Goal: Check status: Check status

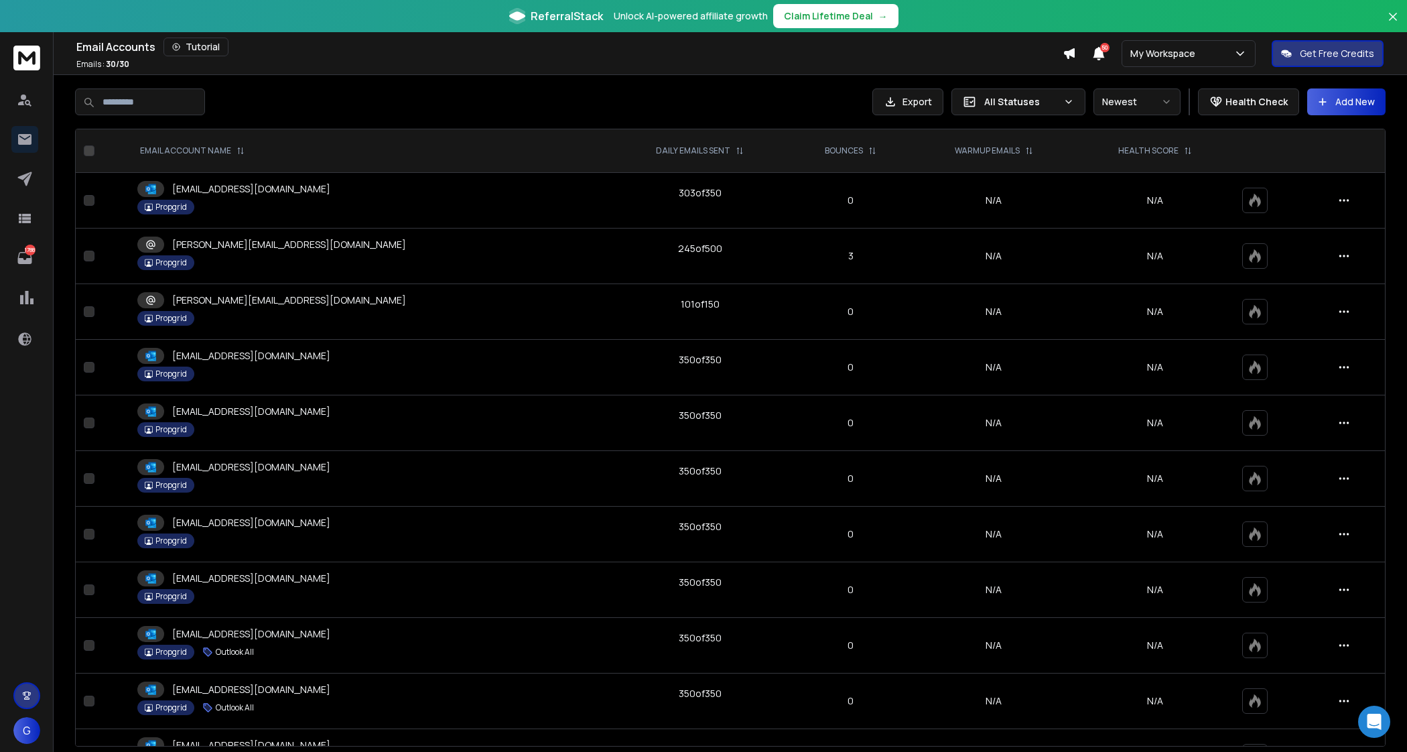
click at [186, 110] on input at bounding box center [140, 101] width 130 height 27
paste input "**********"
type input "**********"
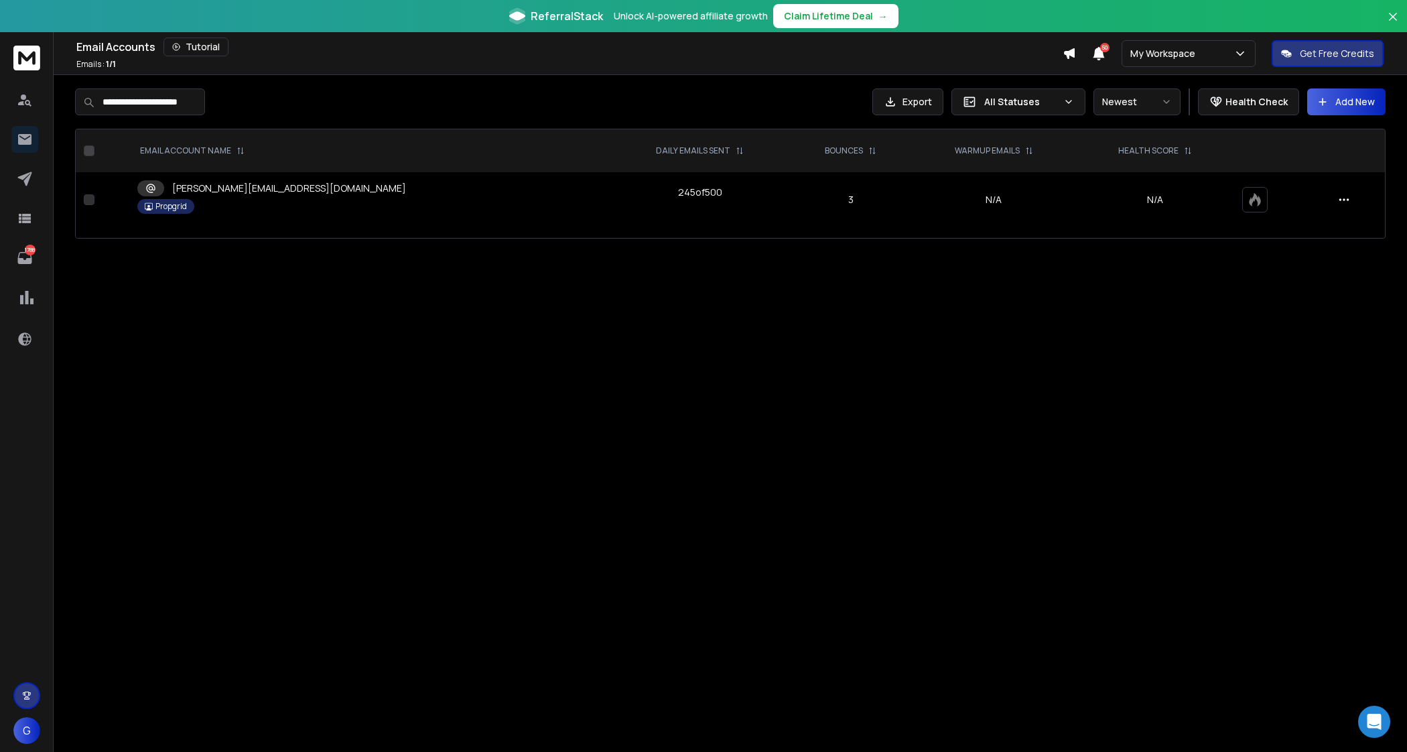
click at [275, 204] on div "Propgrid" at bounding box center [369, 206] width 464 height 15
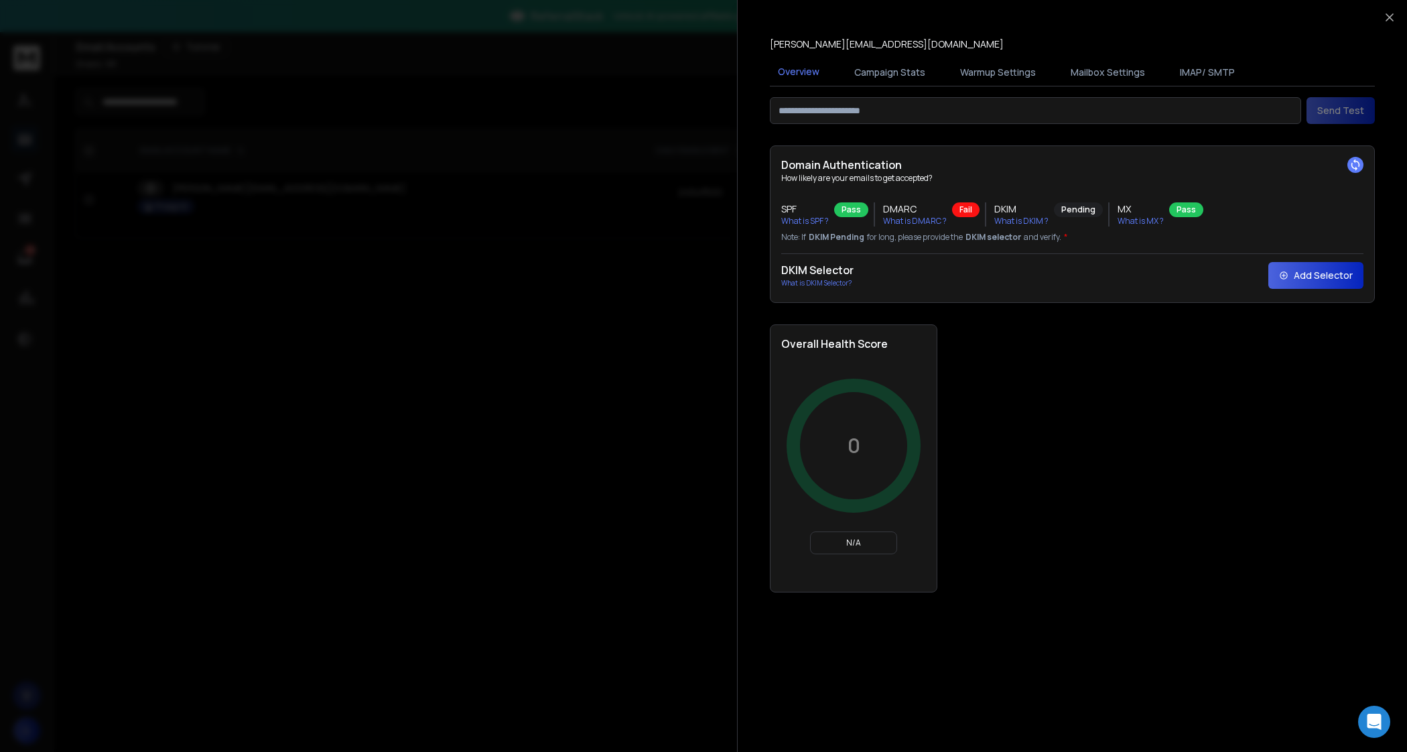
click at [887, 69] on button "Campaign Stats" at bounding box center [889, 72] width 87 height 29
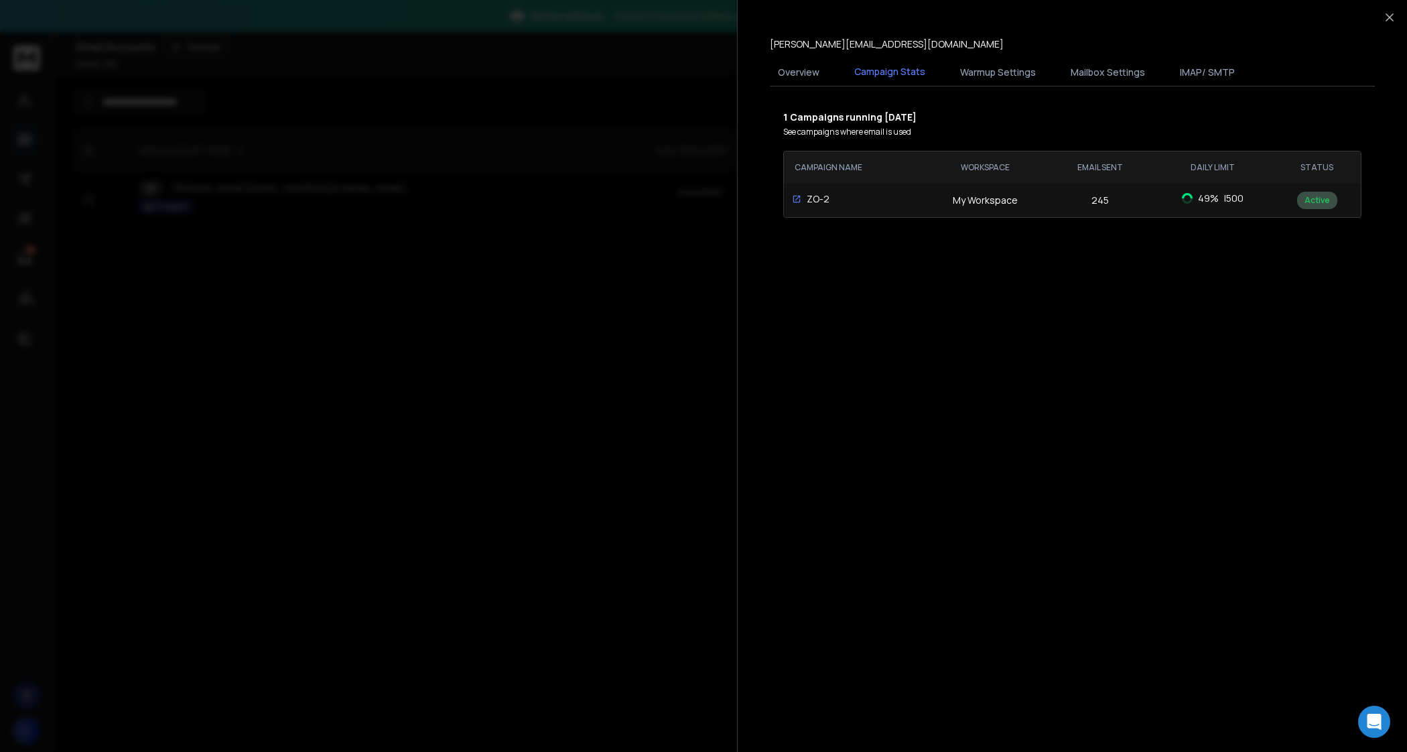
click at [796, 197] on icon at bounding box center [796, 198] width 9 height 9
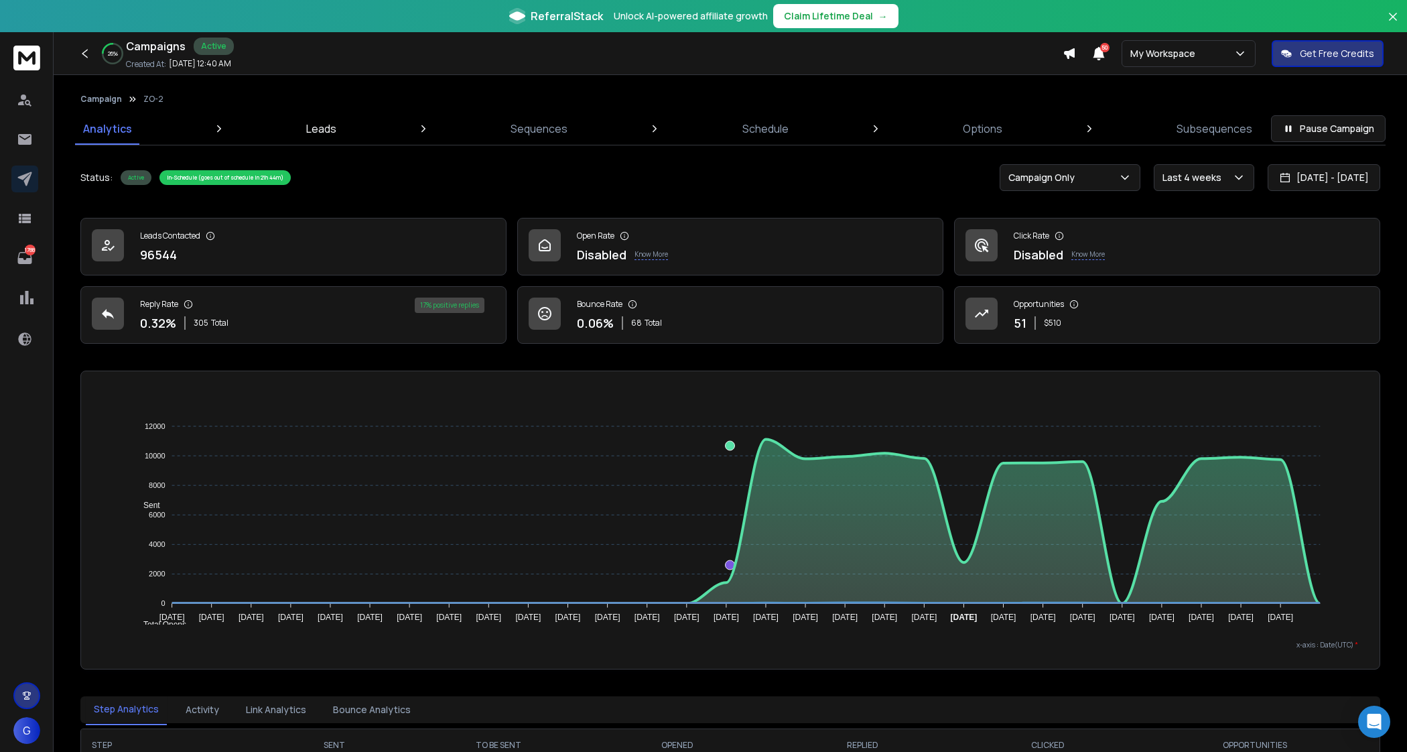
click at [332, 125] on p "Leads" at bounding box center [321, 129] width 30 height 16
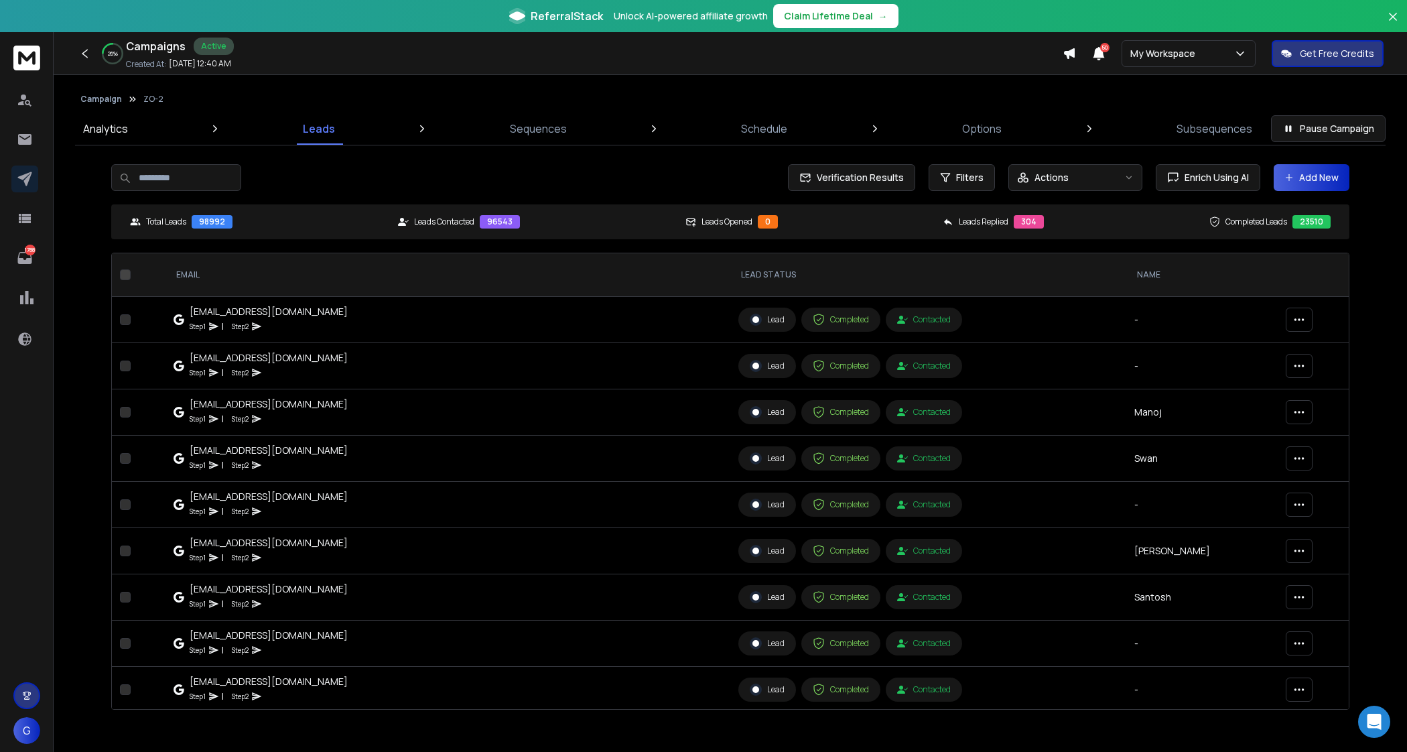
click at [113, 131] on p "Analytics" at bounding box center [105, 129] width 45 height 16
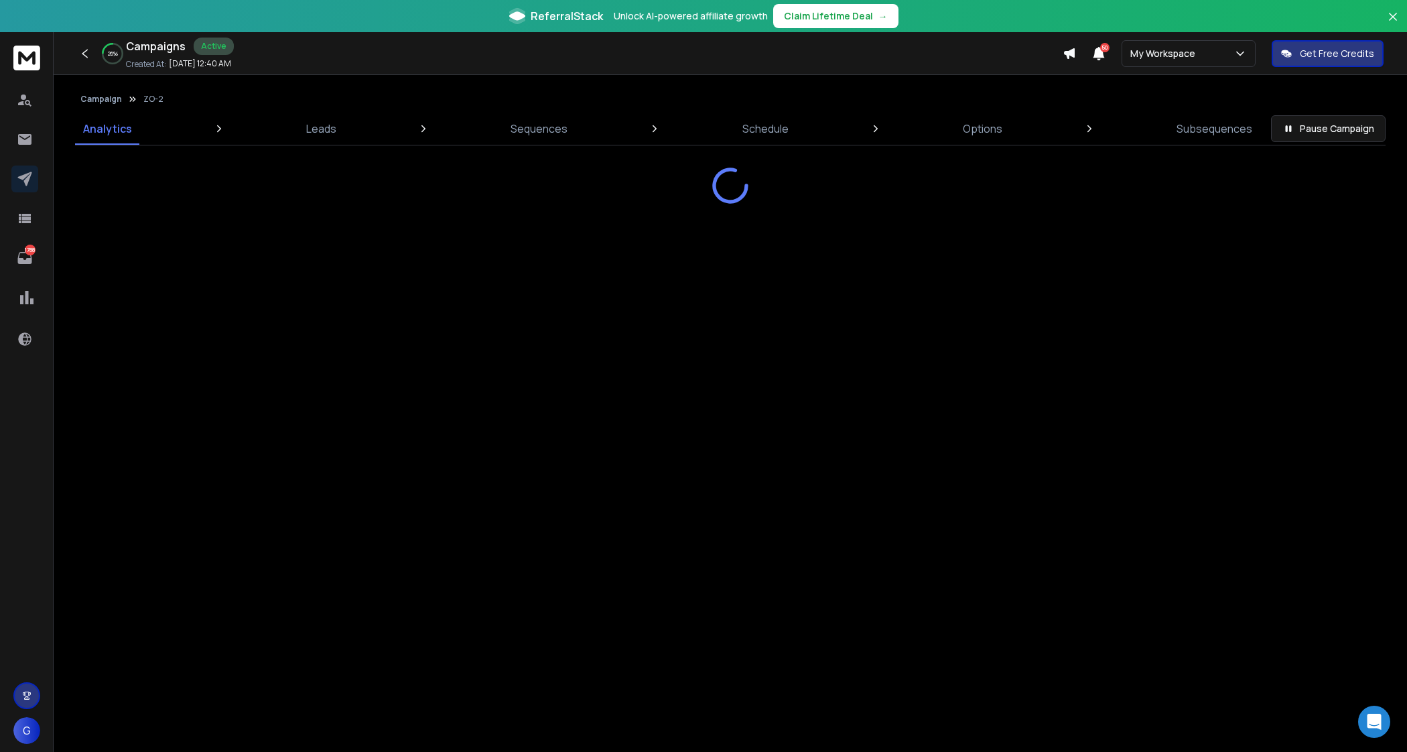
scroll to position [182, 0]
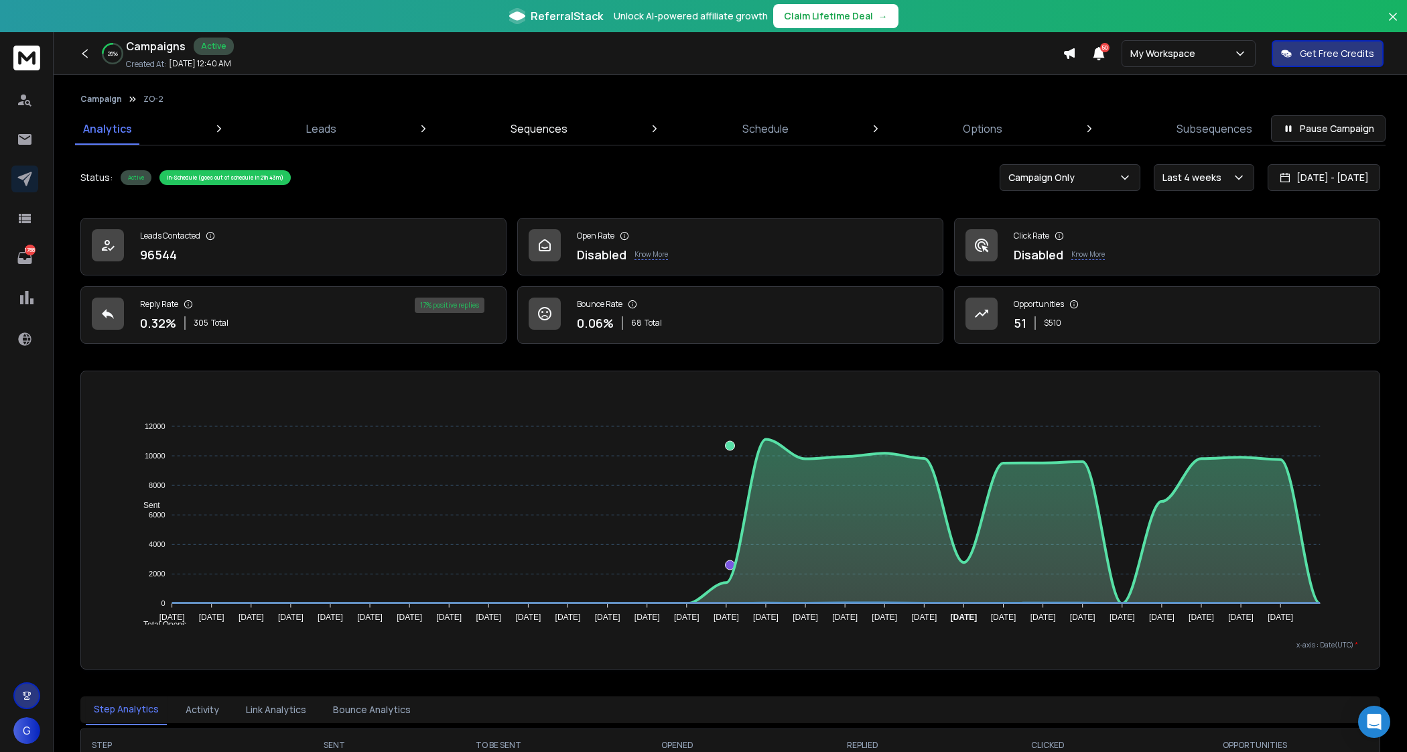
click at [549, 118] on link "Sequences" at bounding box center [539, 129] width 73 height 32
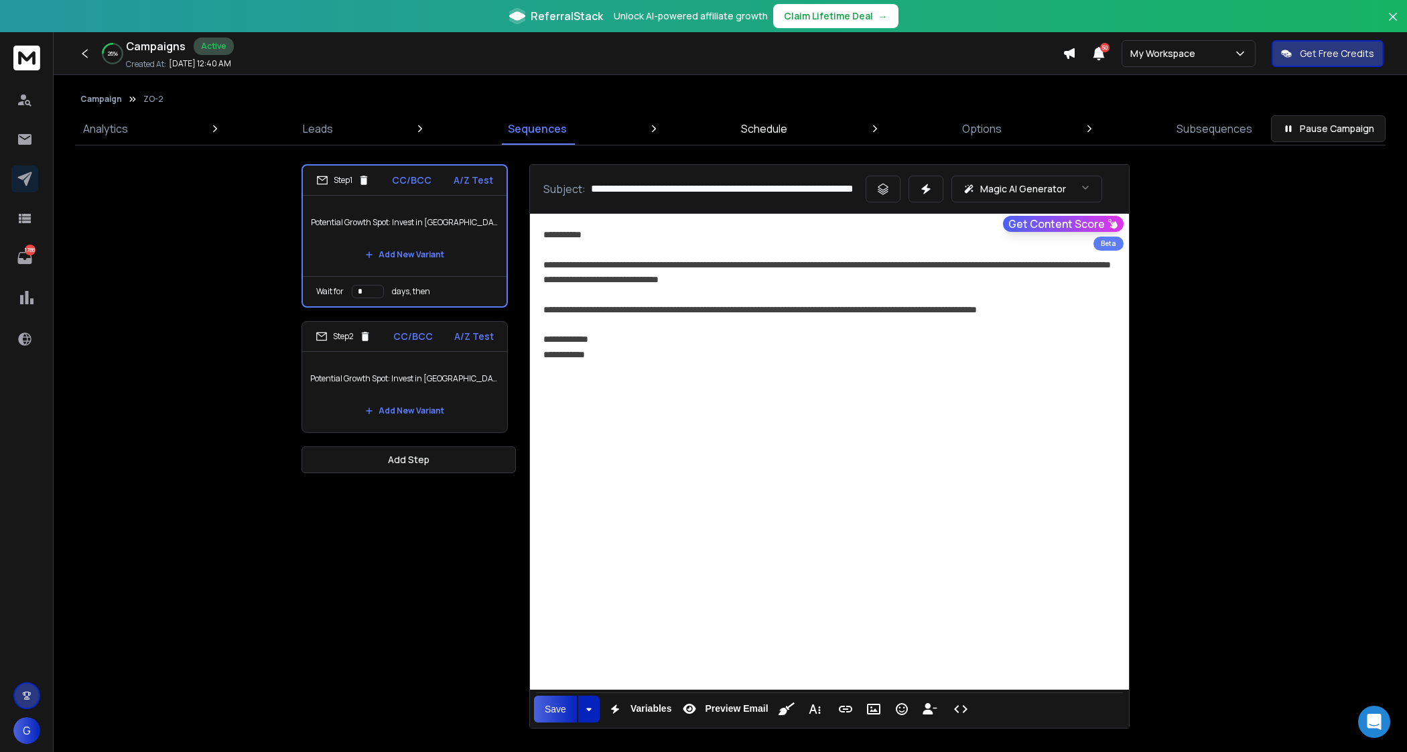
click at [757, 128] on p "Schedule" at bounding box center [764, 129] width 46 height 16
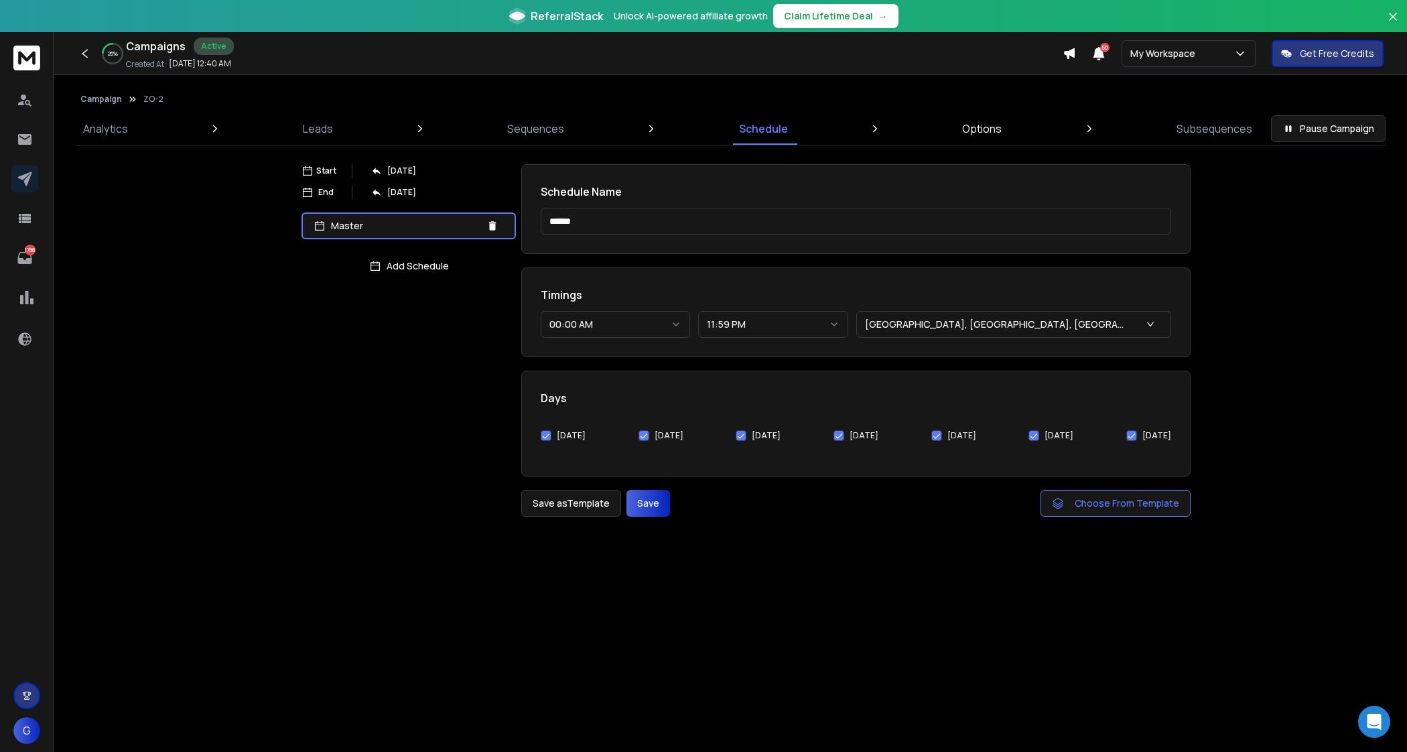
click at [972, 129] on p "Options" at bounding box center [982, 129] width 40 height 16
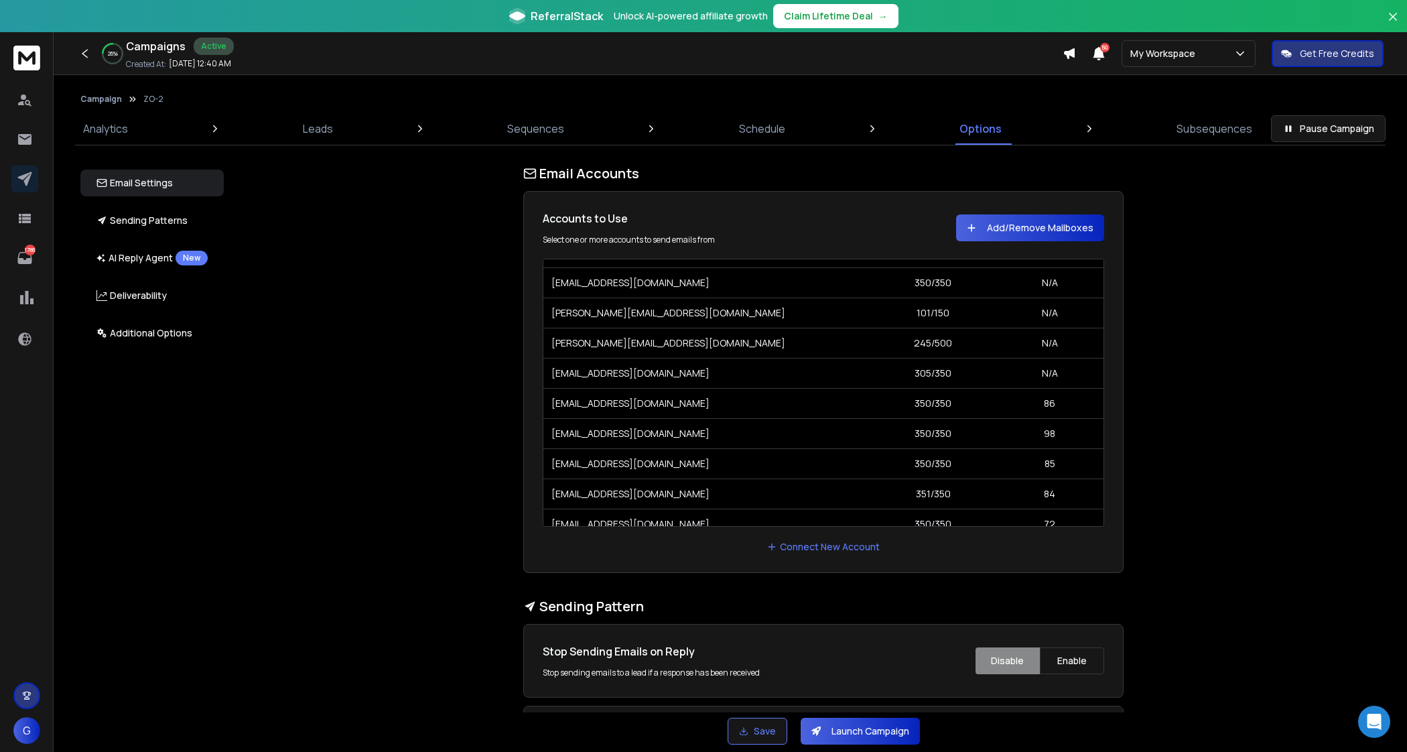
scroll to position [568, 0]
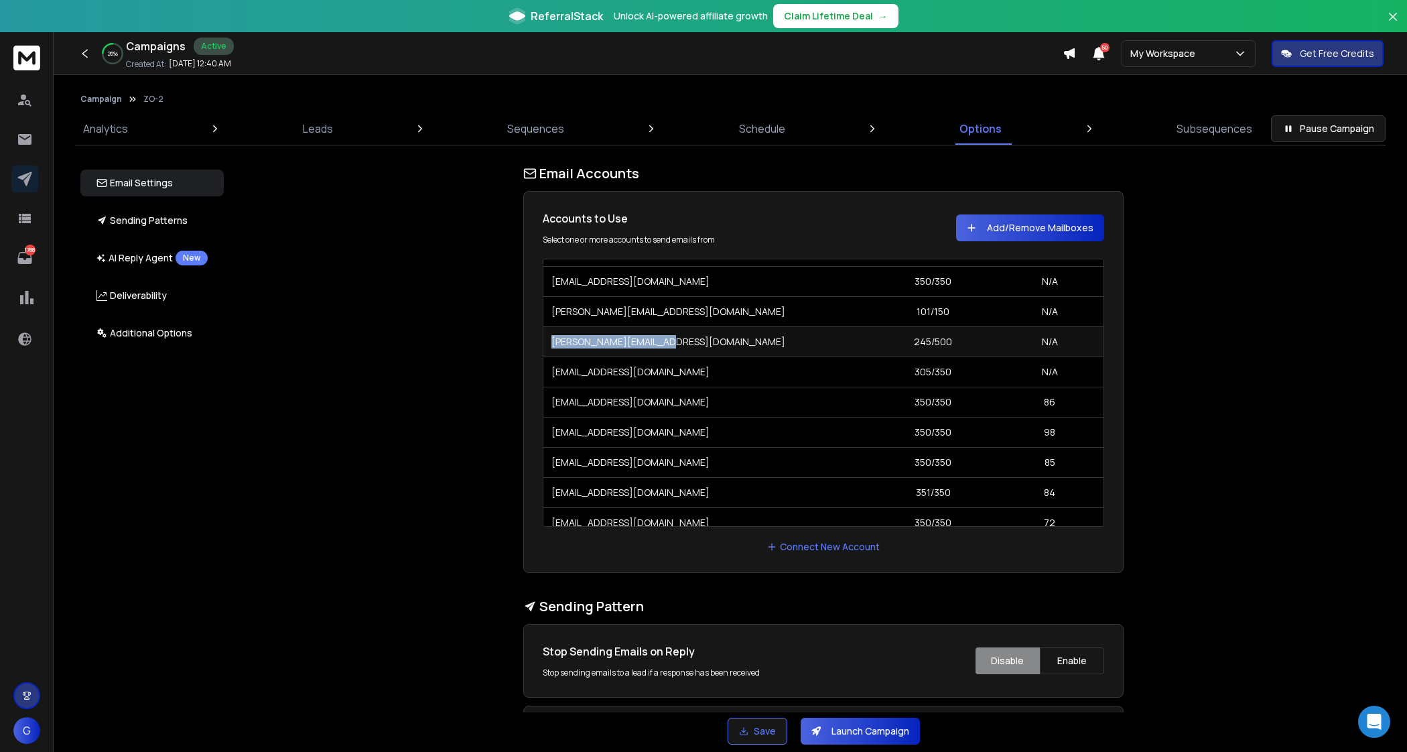
drag, startPoint x: 708, startPoint y: 336, endPoint x: 550, endPoint y: 340, distance: 158.2
click at [552, 340] on div "gauarv@propinstant.org" at bounding box center [708, 341] width 312 height 13
copy p "gauarv@propinstant.org"
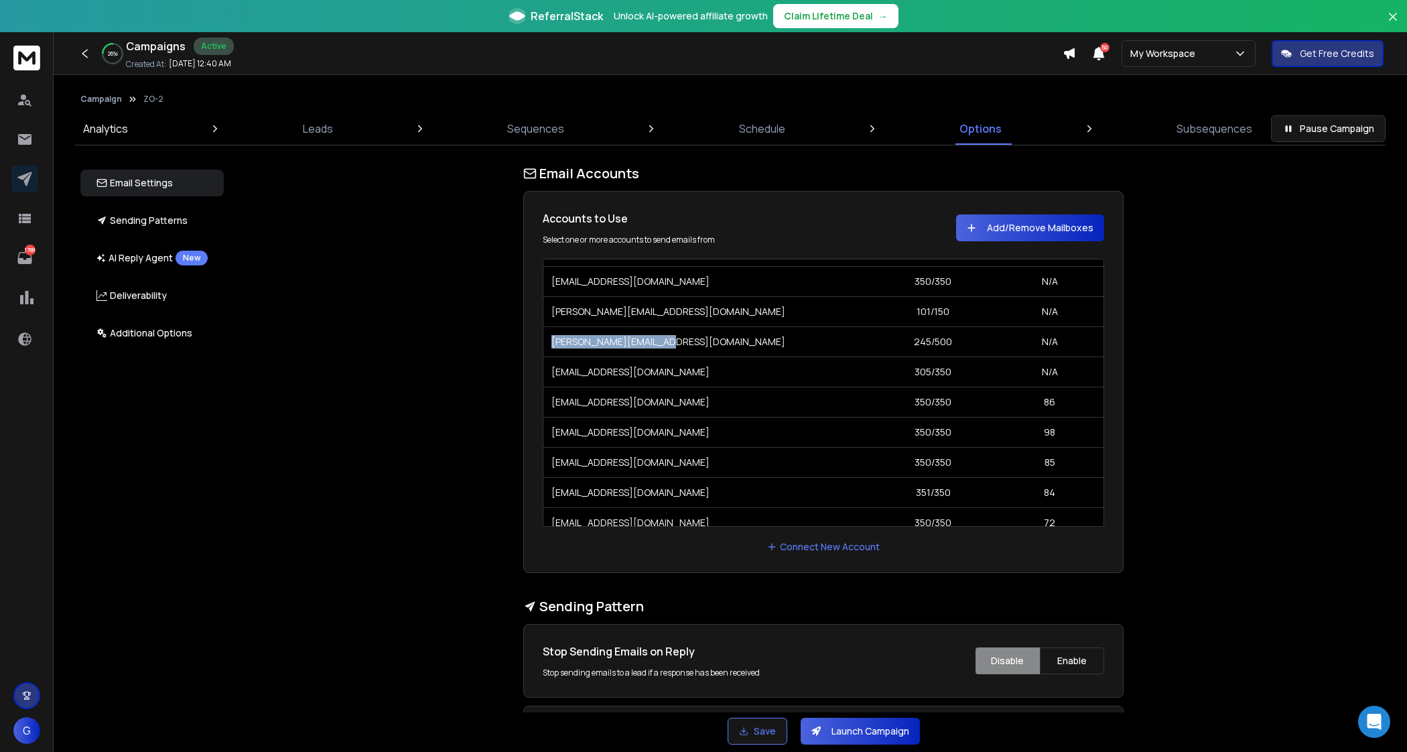
click at [101, 143] on link "Analytics" at bounding box center [105, 129] width 61 height 32
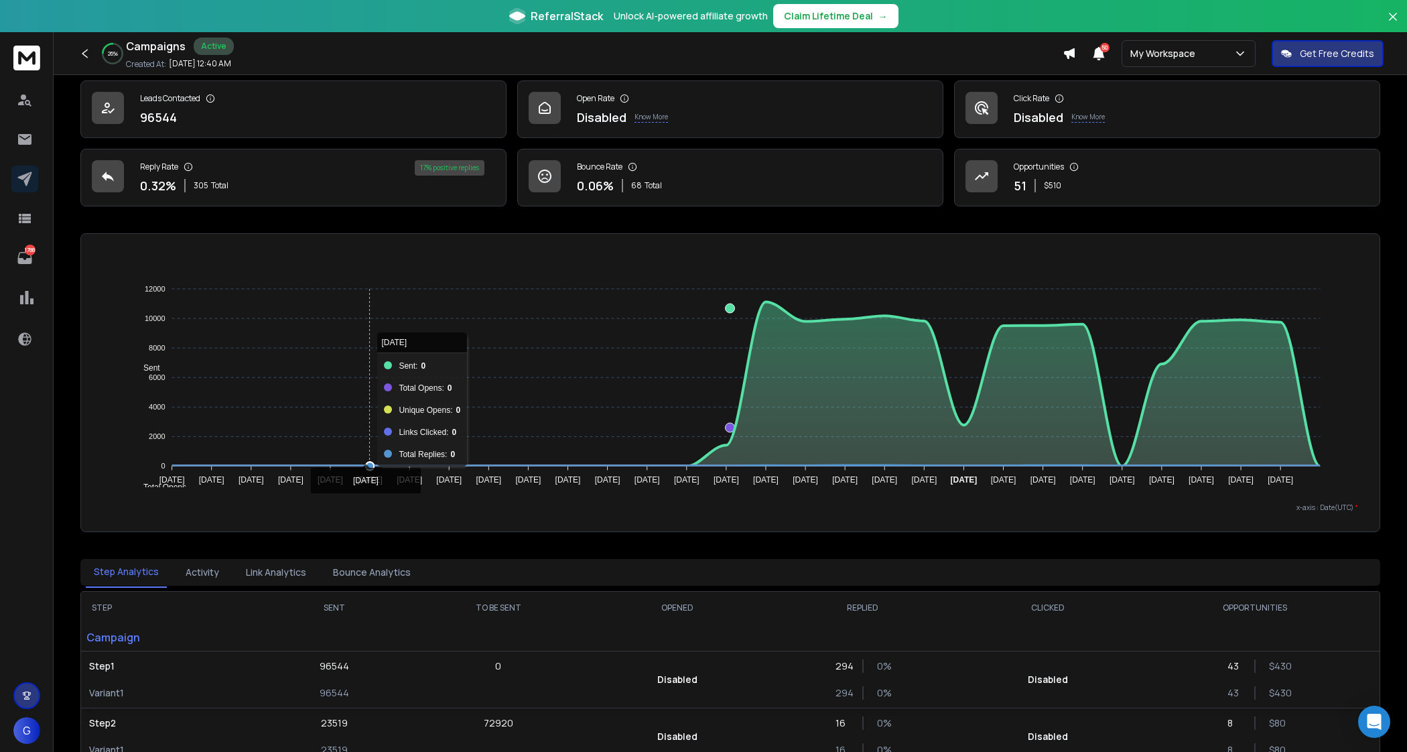
scroll to position [182, 0]
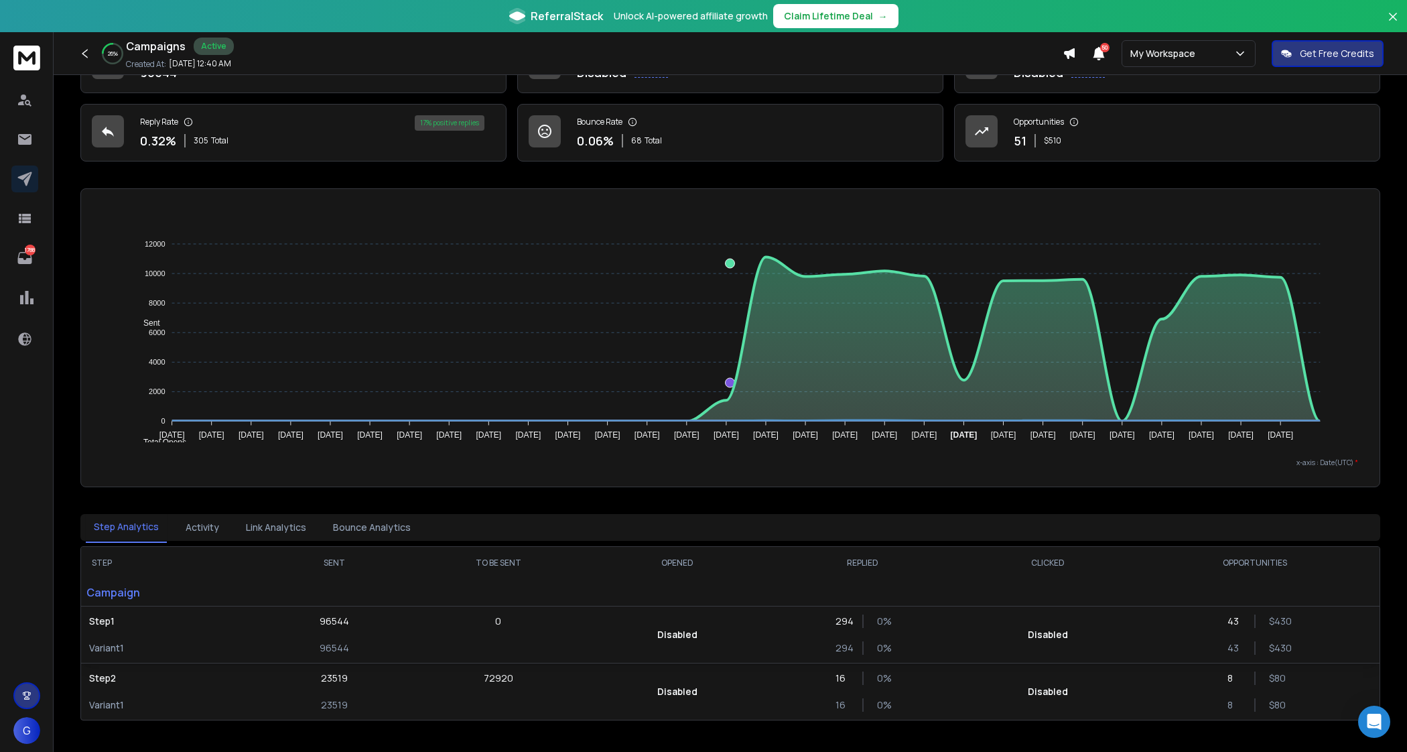
click at [198, 522] on button "Activity" at bounding box center [203, 527] width 50 height 29
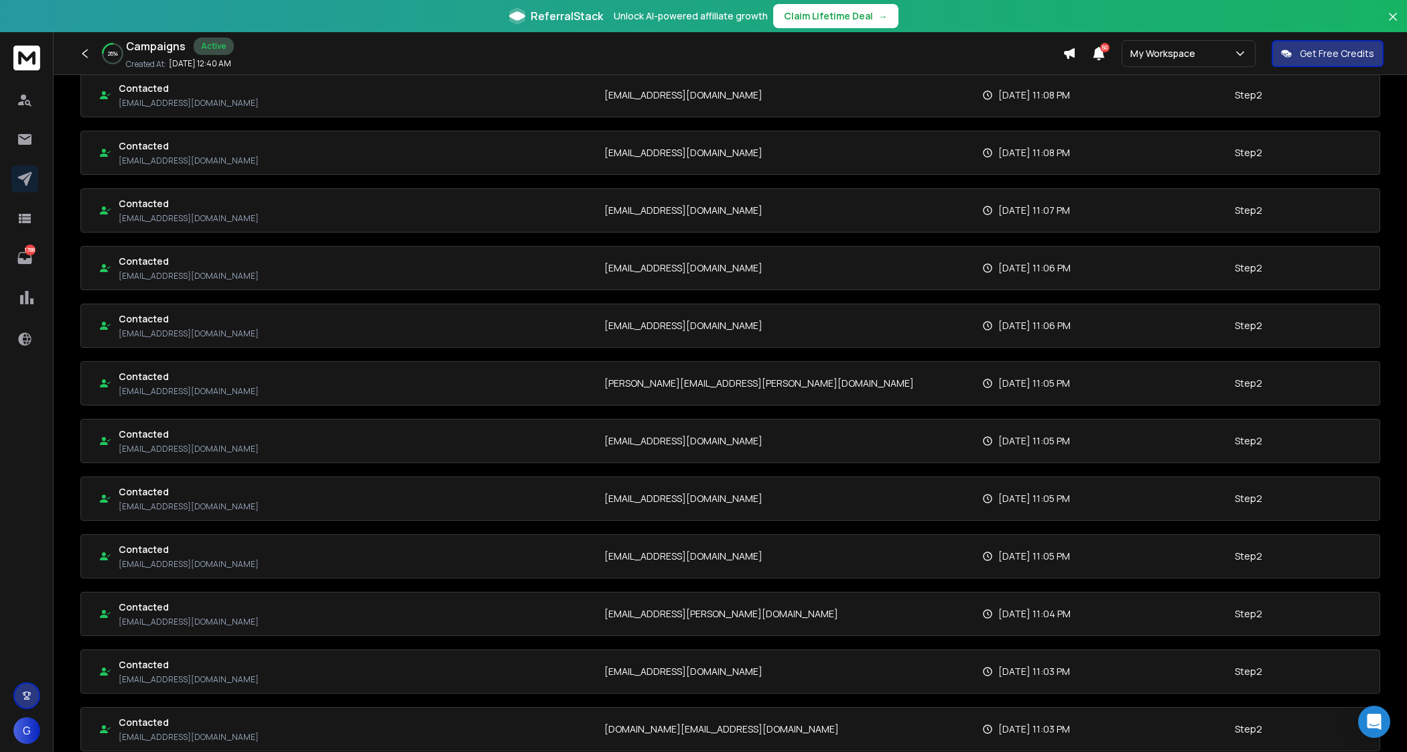
scroll to position [5753, 0]
